Goal: Find contact information: Find contact information

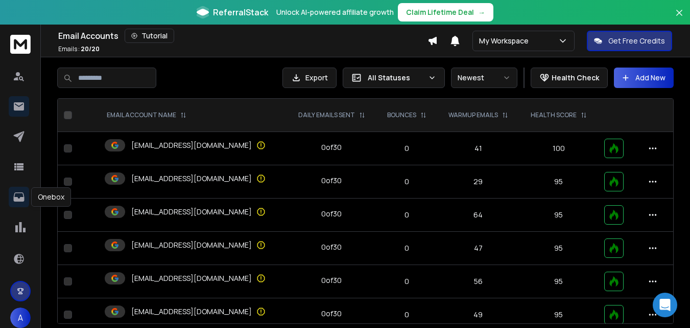
click at [18, 192] on icon at bounding box center [19, 197] width 12 height 12
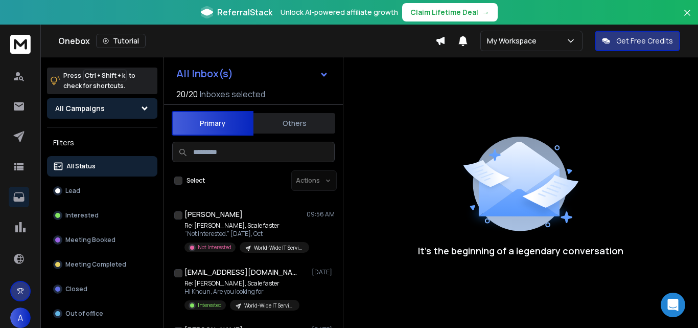
click at [145, 109] on icon at bounding box center [144, 108] width 9 height 9
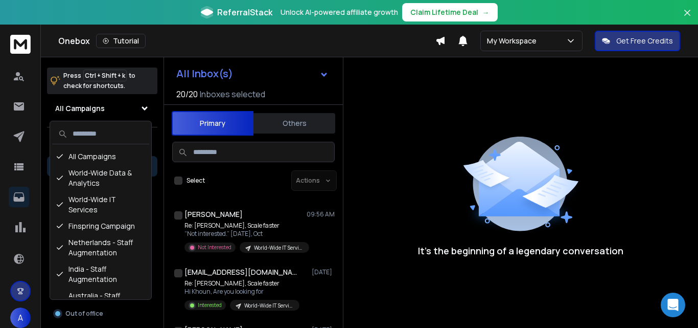
click at [261, 34] on div "Onebox Tutorial" at bounding box center [246, 41] width 377 height 14
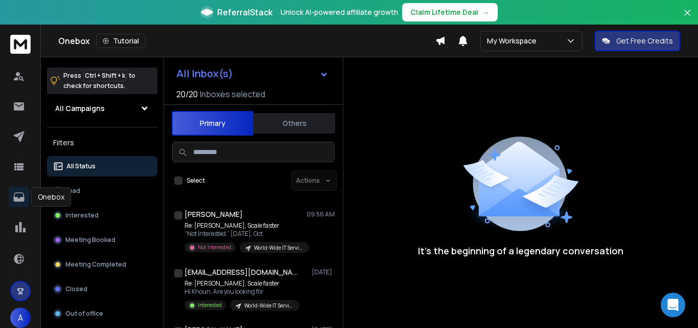
click at [13, 191] on icon at bounding box center [19, 197] width 12 height 12
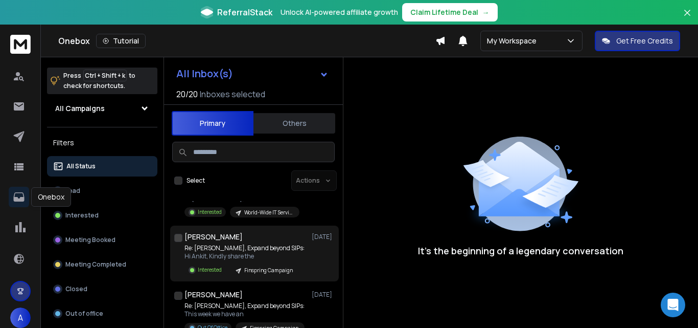
scroll to position [210, 0]
click at [226, 248] on p "Re: [PERSON_NAME], Expand beyond SIPs:" at bounding box center [244, 247] width 120 height 8
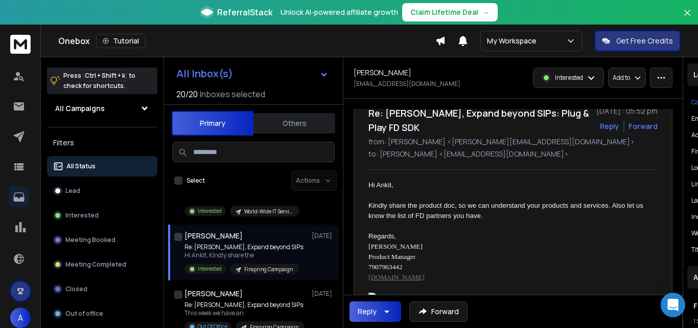
scroll to position [43, 0]
drag, startPoint x: 433, startPoint y: 142, endPoint x: 512, endPoint y: 143, distance: 78.2
click at [512, 143] on p "from: [PERSON_NAME] <[PERSON_NAME][EMAIL_ADDRESS][DOMAIN_NAME]>" at bounding box center [512, 141] width 289 height 10
copy p "[EMAIL_ADDRESS][DOMAIN_NAME]"
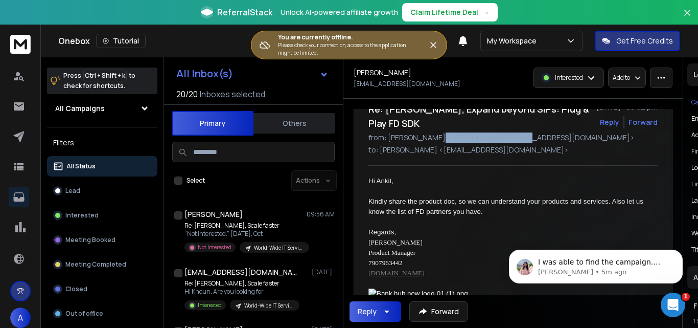
scroll to position [0, 0]
